Goal: Task Accomplishment & Management: Use online tool/utility

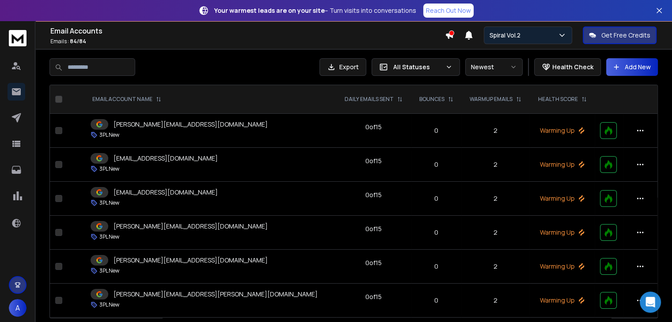
scroll to position [290, 0]
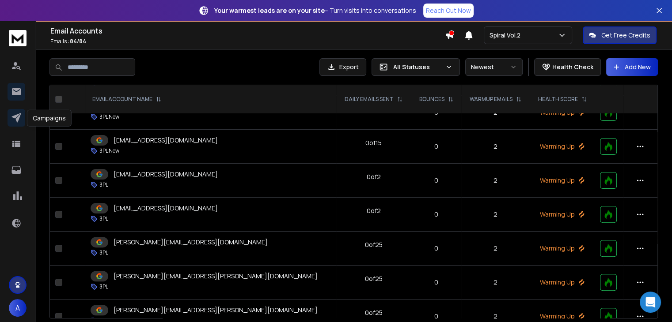
click at [19, 115] on icon at bounding box center [15, 117] width 9 height 9
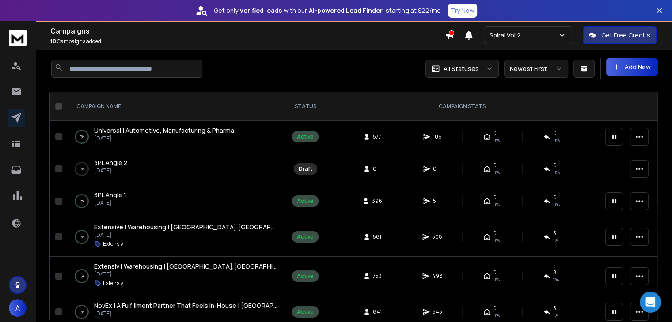
click at [201, 227] on span "Extensive | Warehousing | [GEOGRAPHIC_DATA],[GEOGRAPHIC_DATA] | 100-200" at bounding box center [213, 227] width 239 height 8
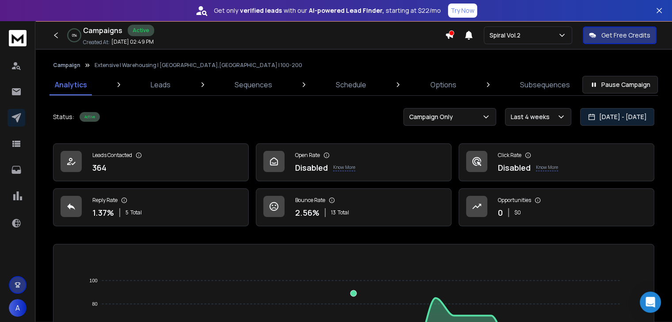
click at [580, 124] on button "[DATE] - [DATE]" at bounding box center [617, 117] width 74 height 18
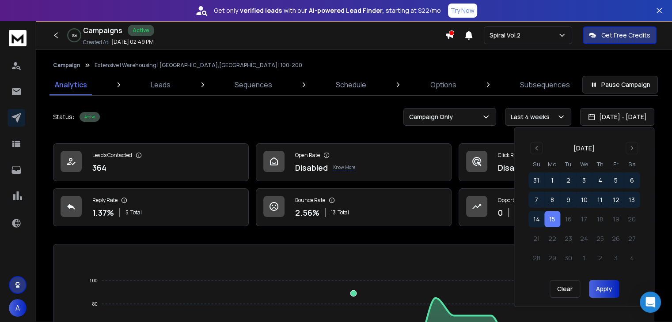
click at [553, 197] on button "8" at bounding box center [552, 200] width 16 height 16
click at [552, 201] on button "8" at bounding box center [552, 200] width 16 height 16
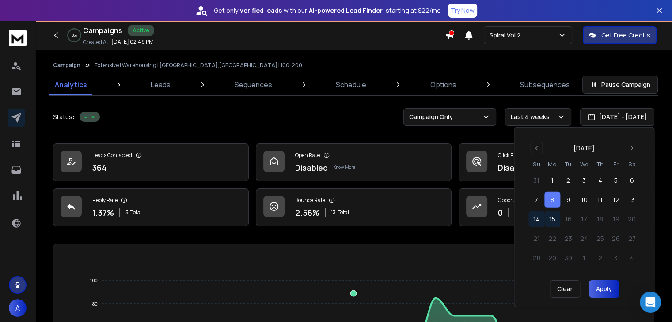
click at [536, 222] on button "14" at bounding box center [536, 220] width 16 height 16
click at [608, 288] on button "Apply" at bounding box center [604, 289] width 30 height 18
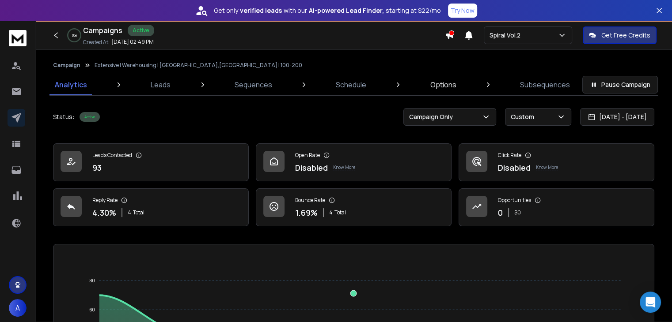
click at [436, 89] on p "Options" at bounding box center [443, 85] width 26 height 11
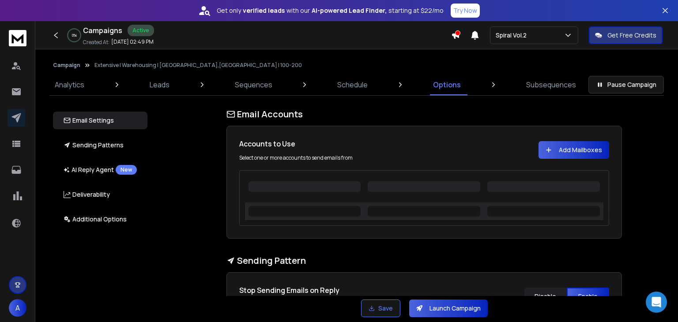
click at [666, 168] on div "Email Accounts Accounts to Use Select one or more accounts to send emails from …" at bounding box center [430, 202] width 536 height 188
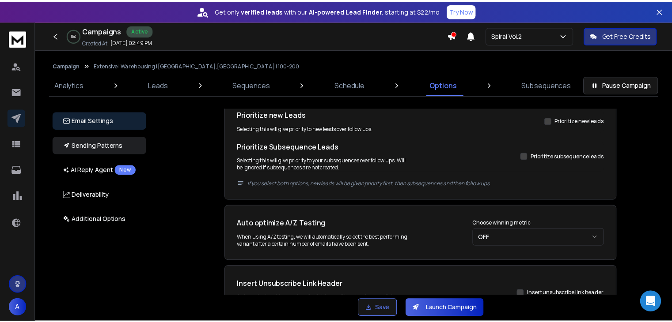
scroll to position [616, 0]
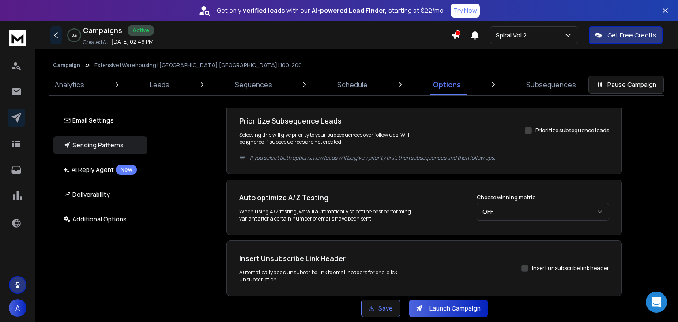
click at [61, 40] on button at bounding box center [55, 36] width 11 height 18
